Goal: Task Accomplishment & Management: Manage account settings

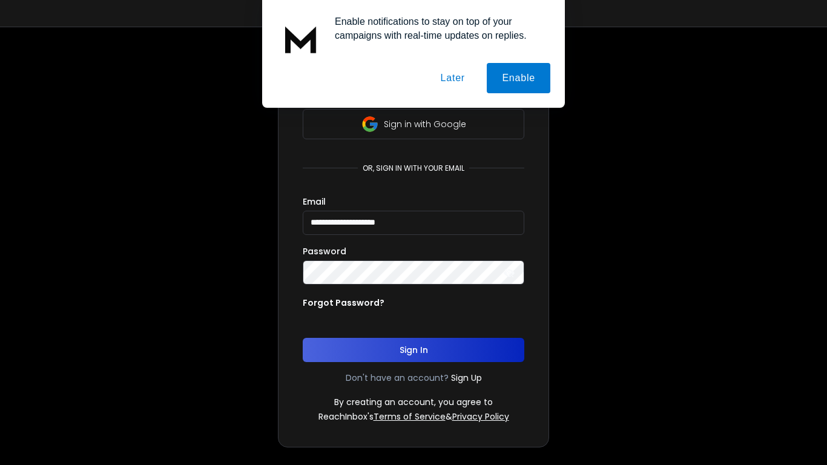
type input "**********"
click at [413, 349] on button "Sign In" at bounding box center [414, 350] width 222 height 24
